Goal: Information Seeking & Learning: Check status

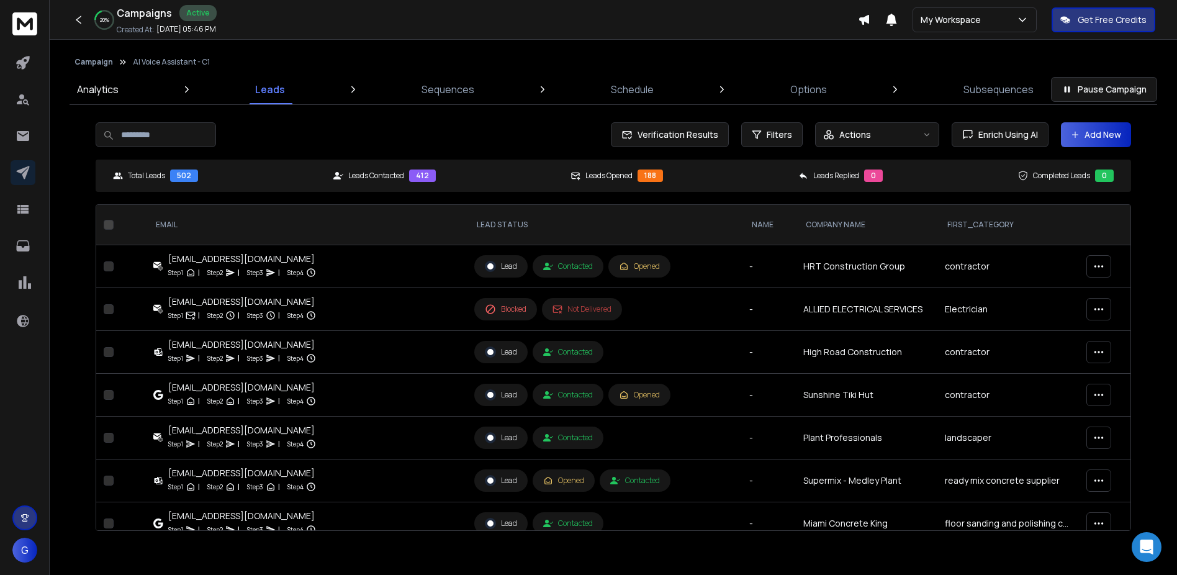
click at [98, 87] on p "Analytics" at bounding box center [98, 89] width 42 height 15
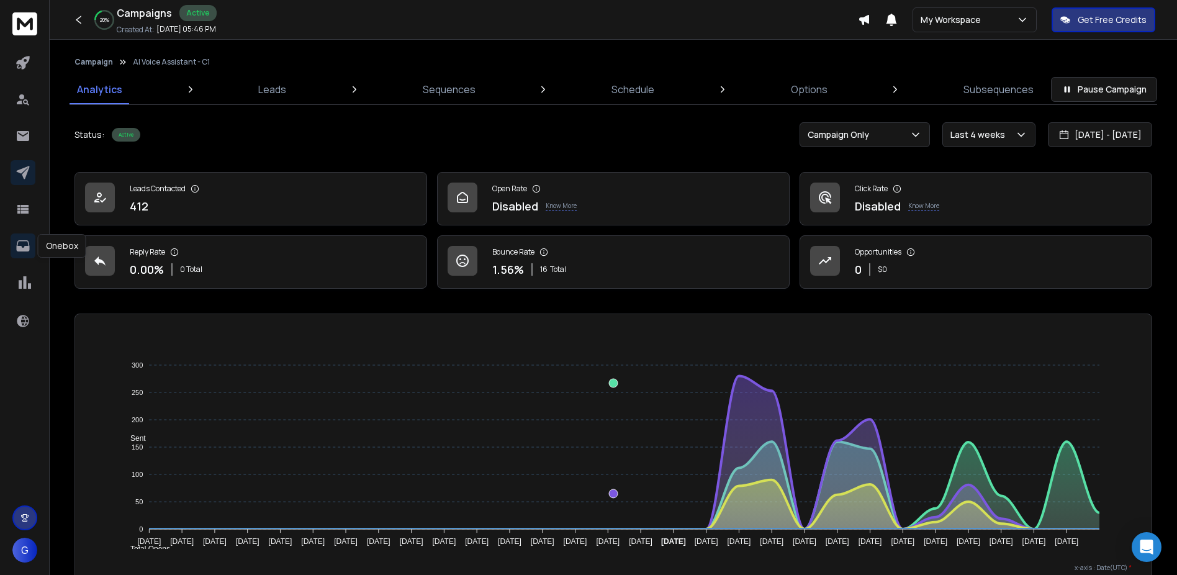
click at [23, 243] on icon at bounding box center [23, 245] width 15 height 15
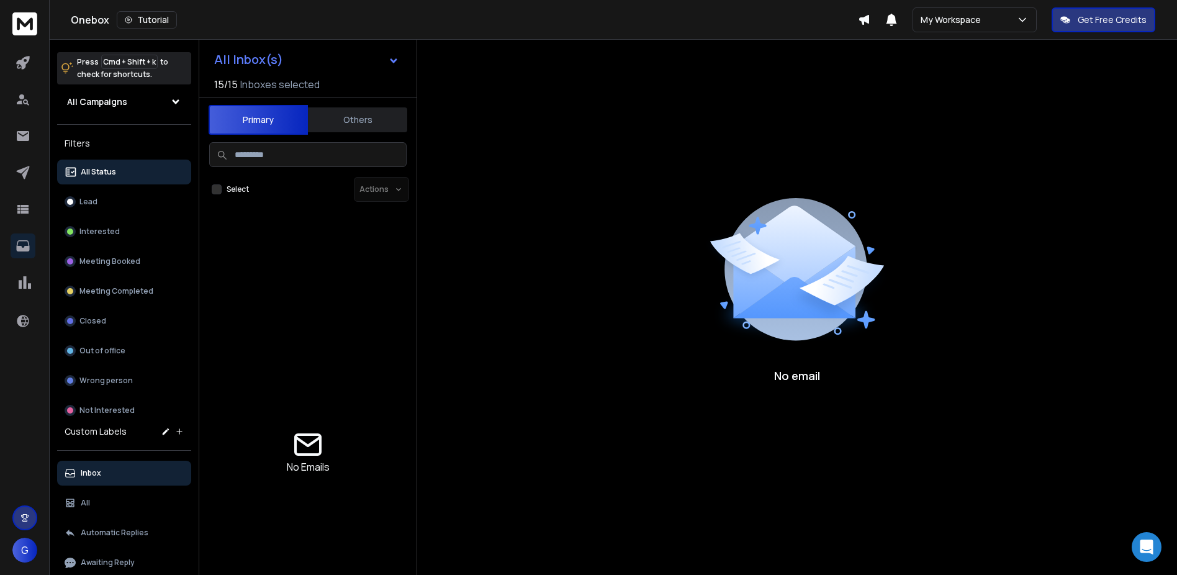
click at [355, 125] on button "Others" at bounding box center [357, 119] width 99 height 27
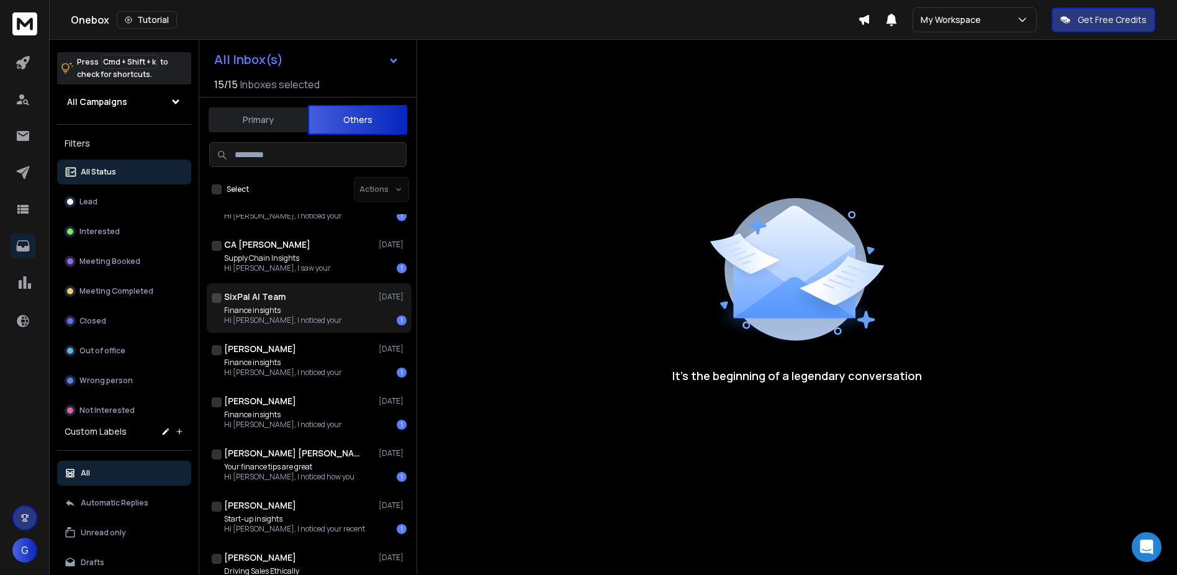
scroll to position [2276, 0]
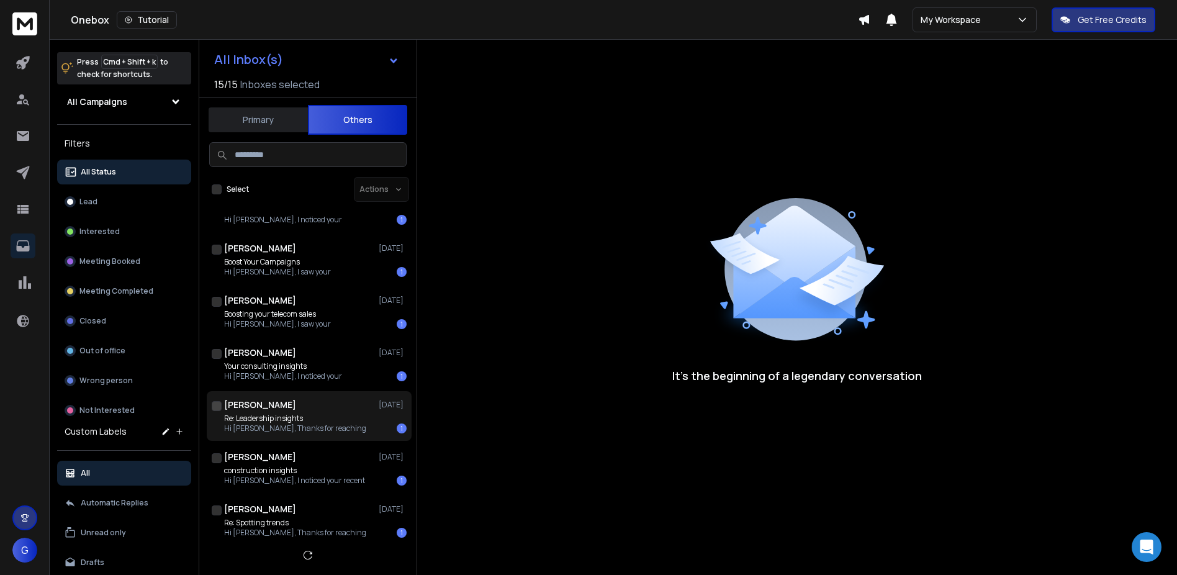
click at [276, 434] on div "[PERSON_NAME] [DATE] Re: Leadership insights Hi [PERSON_NAME], Thanks for reach…" at bounding box center [309, 416] width 205 height 50
click at [271, 428] on p "Hi [PERSON_NAME], Thanks for reaching" at bounding box center [295, 428] width 142 height 10
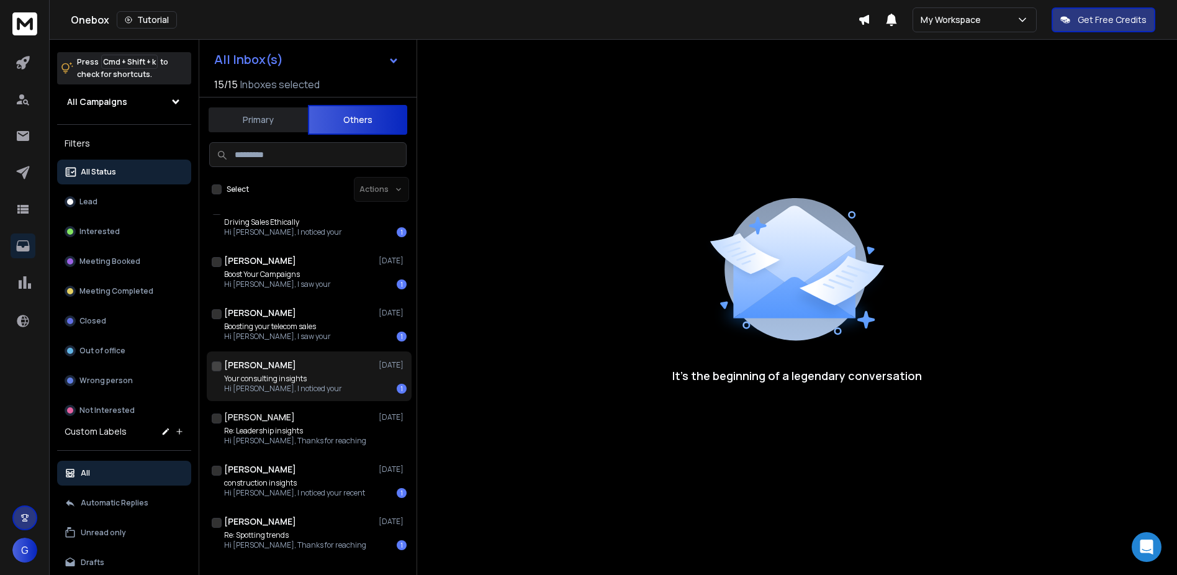
click at [277, 385] on p "Hi [PERSON_NAME], I noticed your" at bounding box center [283, 389] width 118 height 10
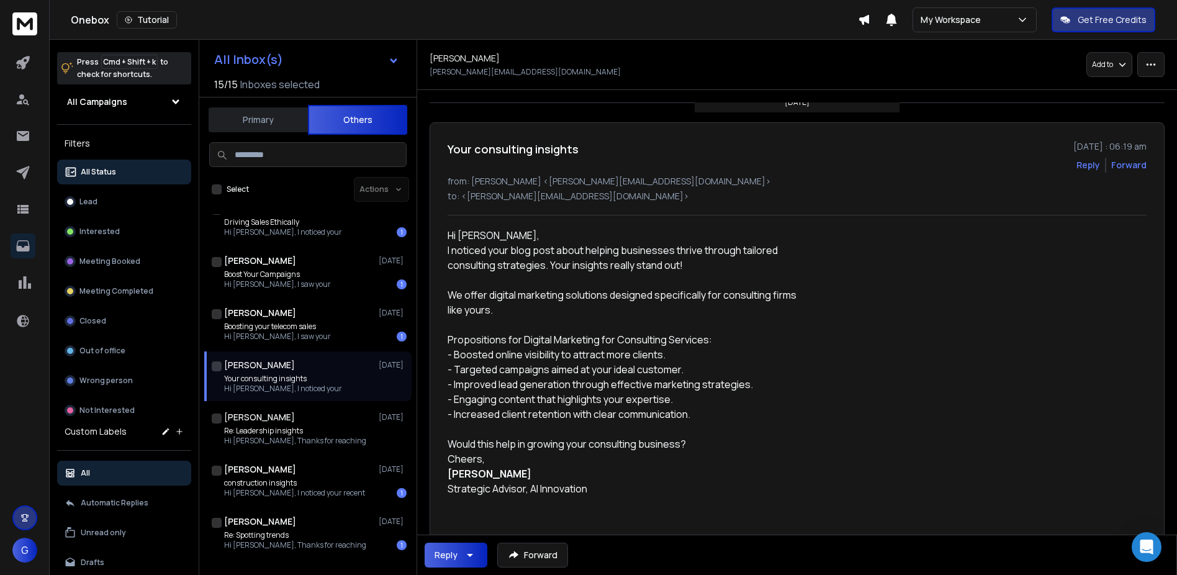
scroll to position [0, 0]
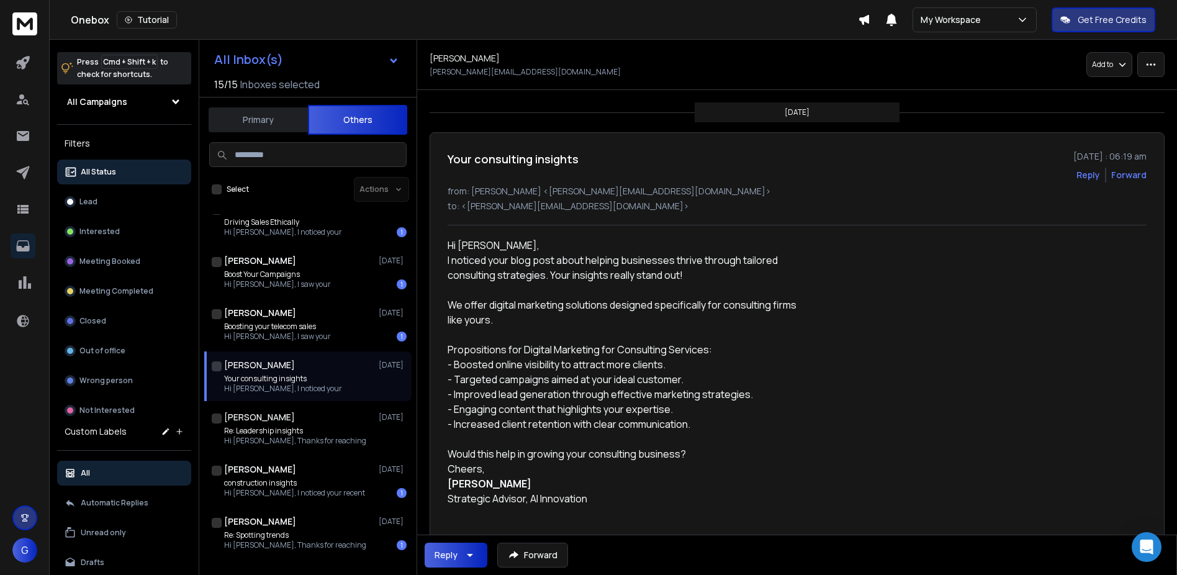
click at [258, 137] on div "Primary Others Select Actions [PERSON_NAME] 09:17 AM Consumer goods insight Hi …" at bounding box center [307, 373] width 217 height 532
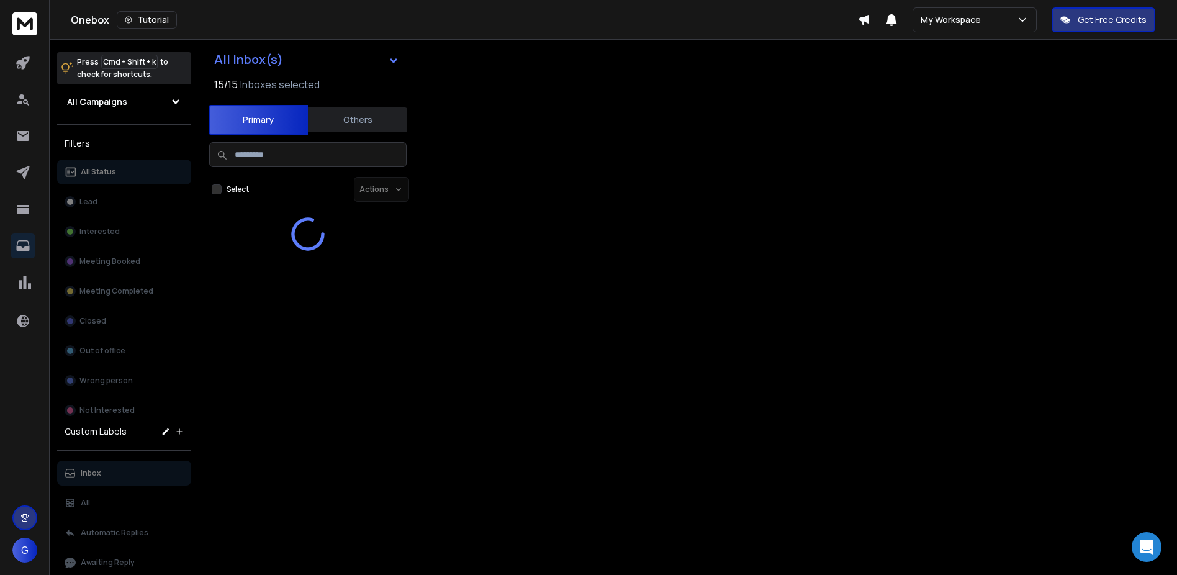
click at [255, 132] on button "Primary" at bounding box center [258, 120] width 99 height 30
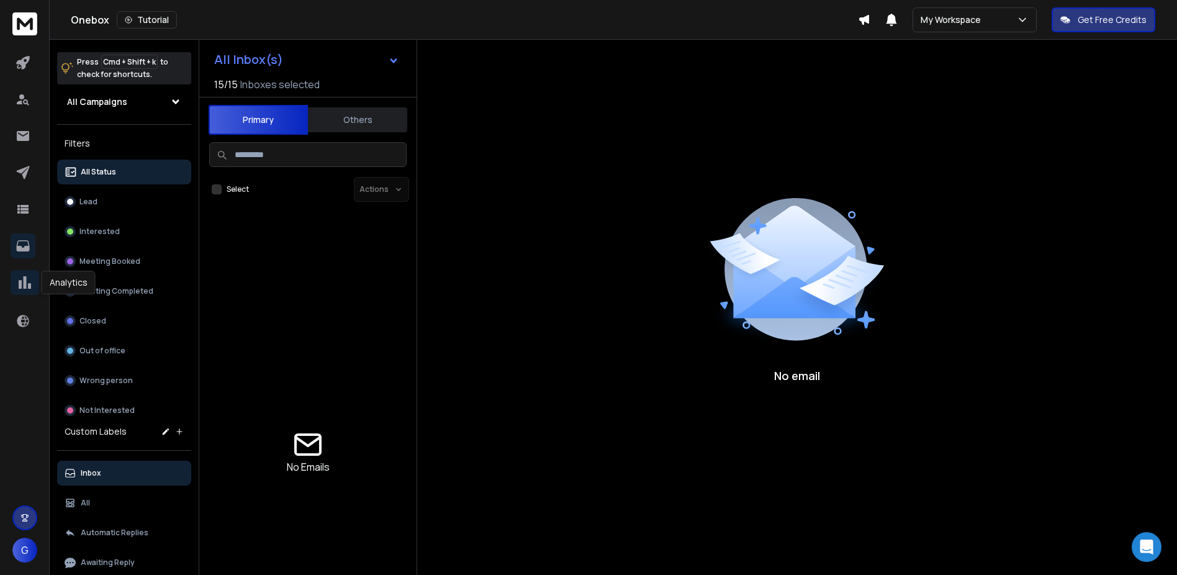
click at [27, 282] on icon at bounding box center [25, 282] width 19 height 19
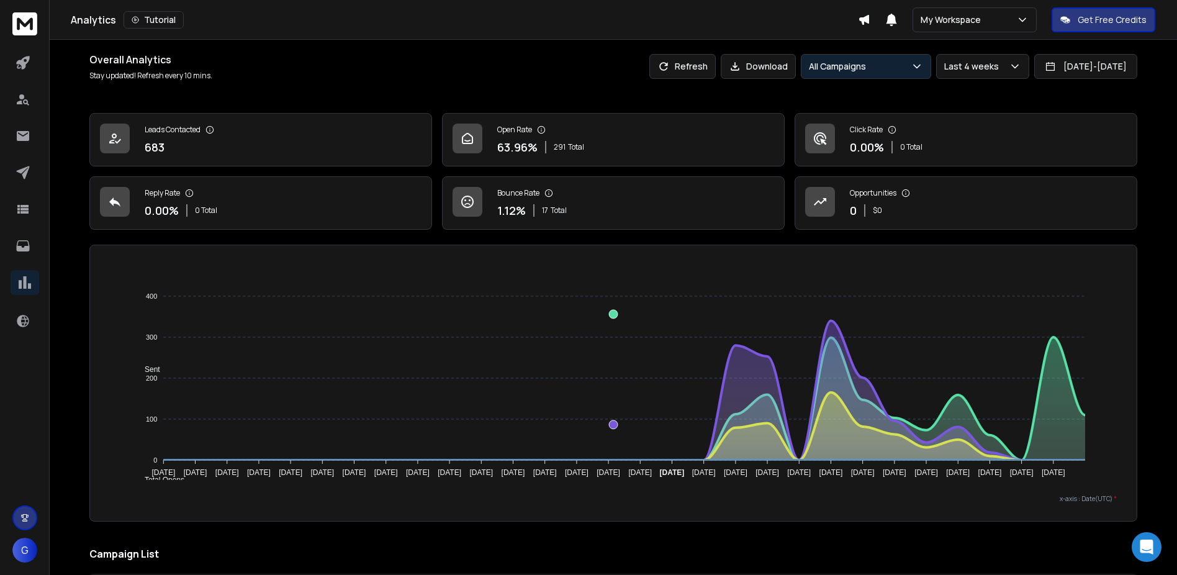
click at [821, 71] on p "All Campaigns" at bounding box center [840, 66] width 62 height 12
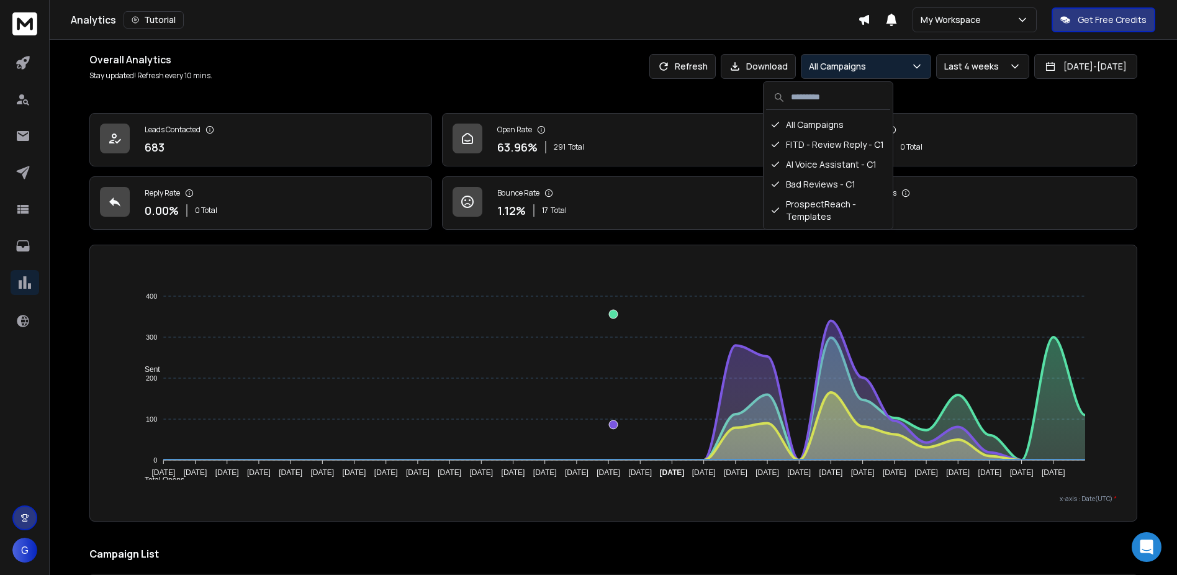
click at [824, 66] on p "All Campaigns" at bounding box center [840, 66] width 62 height 12
